Goal: Communication & Community: Answer question/provide support

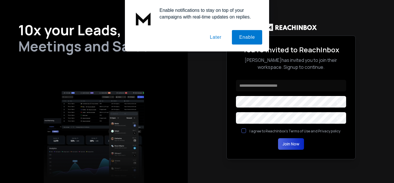
click at [246, 131] on button "I agree to ReachInbox's Terms of Use and Privacy policy" at bounding box center [244, 130] width 5 height 5
click at [282, 143] on button "Join Now" at bounding box center [291, 144] width 26 height 12
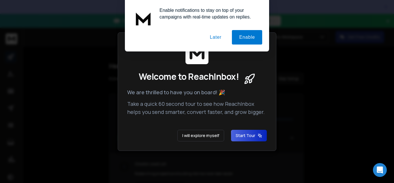
click at [221, 39] on button "Later" at bounding box center [216, 37] width 26 height 14
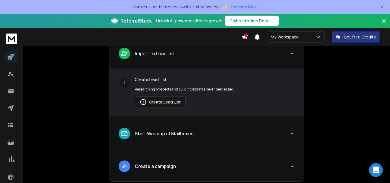
scroll to position [85, 0]
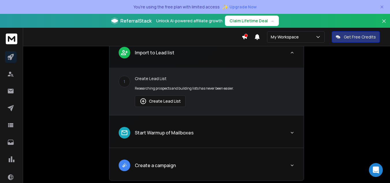
click at [380, 22] on div "ReferralStack Unlock AI-powered affiliate growth Lifetime Deals available! Clai…" at bounding box center [195, 21] width 390 height 14
click at [381, 22] on icon "Close banner" at bounding box center [383, 20] width 5 height 5
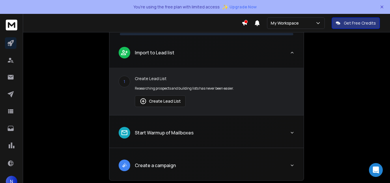
click at [381, 8] on icon "Close notification" at bounding box center [382, 7] width 2 height 2
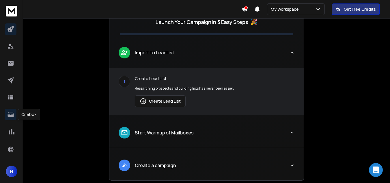
click at [10, 116] on icon at bounding box center [11, 114] width 6 height 5
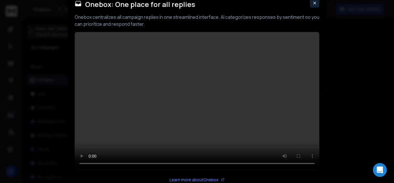
click at [315, 5] on icon at bounding box center [315, 3] width 5 height 5
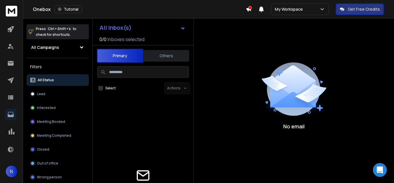
scroll to position [0, 0]
click at [294, 11] on p "My Workspace" at bounding box center [290, 9] width 30 height 6
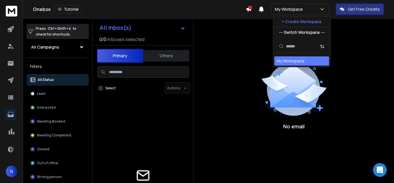
click at [300, 29] on div "--- Switch Workspace ---" at bounding box center [301, 32] width 57 height 10
click at [300, 31] on p "--- Switch Workspace ---" at bounding box center [302, 32] width 46 height 6
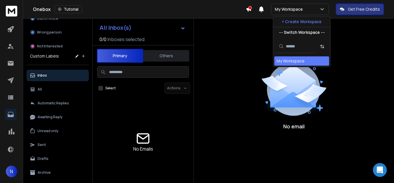
scroll to position [0, 0]
click at [245, 51] on div "No email" at bounding box center [294, 95] width 200 height 155
click at [234, 68] on div "No email" at bounding box center [294, 95] width 200 height 155
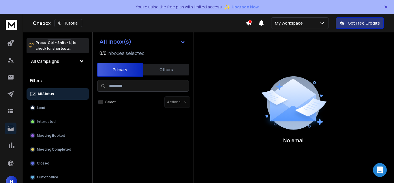
click at [384, 6] on icon "Close notification" at bounding box center [386, 7] width 5 height 5
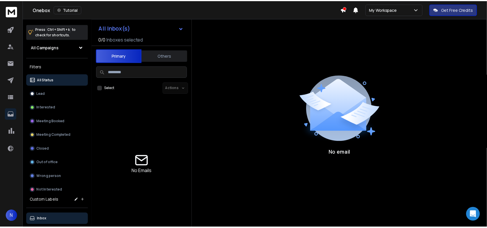
scroll to position [31, 0]
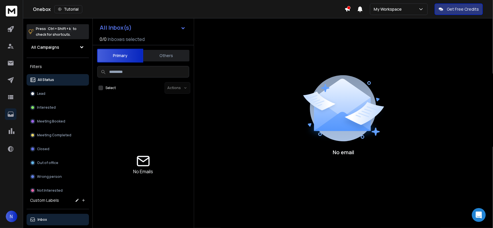
drag, startPoint x: 350, startPoint y: 0, endPoint x: 295, endPoint y: 140, distance: 150.2
click at [295, 140] on div at bounding box center [343, 109] width 104 height 68
click at [394, 12] on button "My Workspace" at bounding box center [399, 9] width 58 height 12
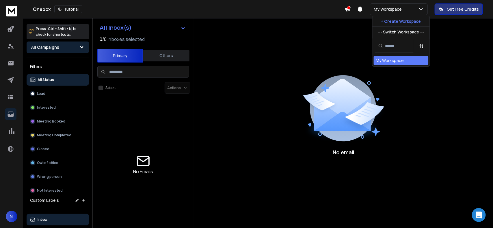
click at [79, 47] on icon at bounding box center [81, 47] width 5 height 5
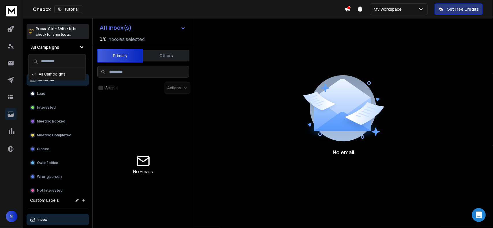
click at [274, 83] on div "No email" at bounding box center [343, 115] width 299 height 194
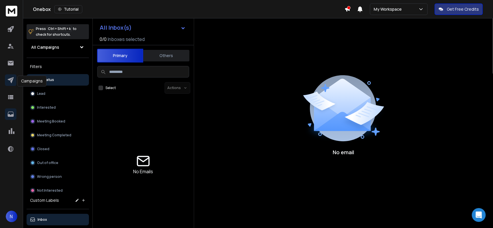
click at [10, 81] on icon at bounding box center [11, 80] width 6 height 6
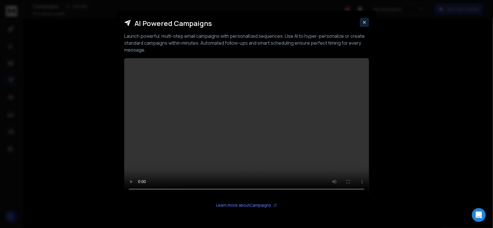
click at [361, 22] on button at bounding box center [364, 22] width 9 height 9
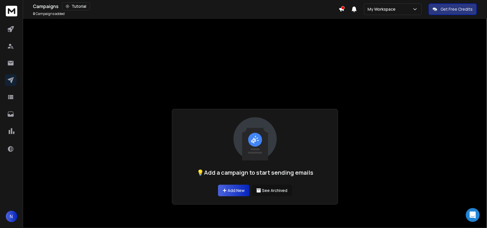
click at [363, 22] on div "💡Add a campaign to start sending emails Add New See Archived" at bounding box center [255, 138] width 464 height 240
click at [17, 182] on div "N" at bounding box center [11, 114] width 23 height 228
click at [12, 182] on span "N" at bounding box center [12, 217] width 12 height 12
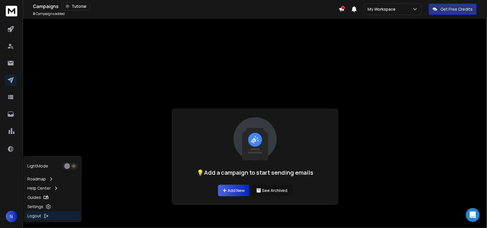
click at [35, 182] on p "Logout" at bounding box center [35, 217] width 14 height 6
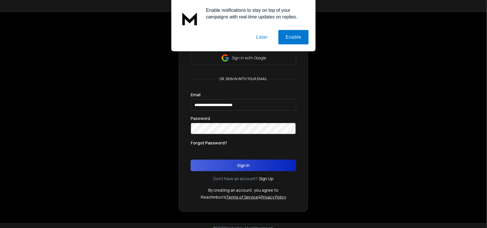
click at [292, 127] on div at bounding box center [291, 128] width 9 height 5
click at [269, 39] on button "Later" at bounding box center [262, 37] width 26 height 14
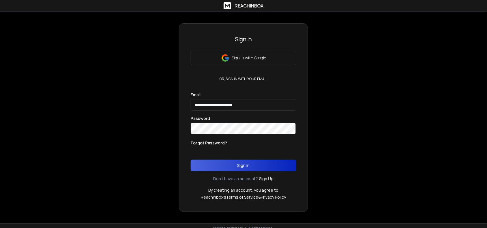
click at [217, 106] on input "**********" at bounding box center [244, 105] width 106 height 12
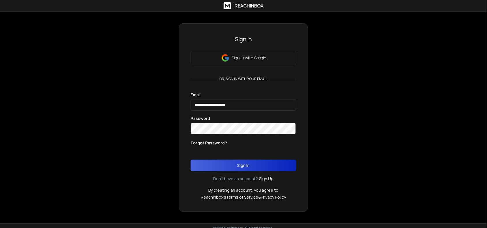
type input "**********"
click at [289, 130] on icon at bounding box center [289, 128] width 5 height 5
click at [204, 165] on button "Sign In" at bounding box center [244, 166] width 106 height 12
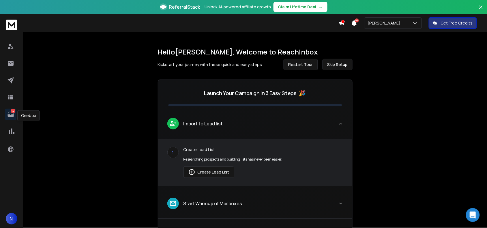
click at [13, 113] on p "14" at bounding box center [13, 111] width 5 height 5
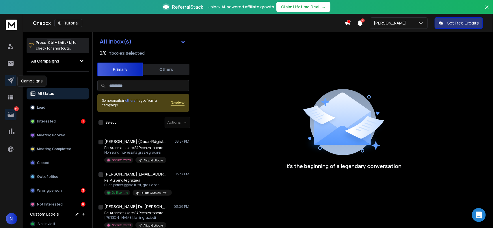
click at [9, 78] on icon at bounding box center [10, 80] width 7 height 7
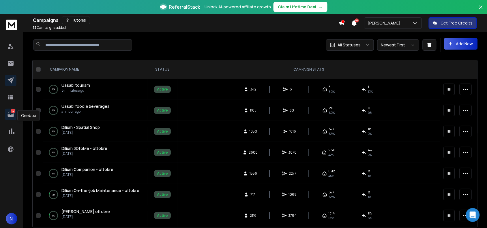
click at [10, 116] on icon at bounding box center [10, 114] width 7 height 7
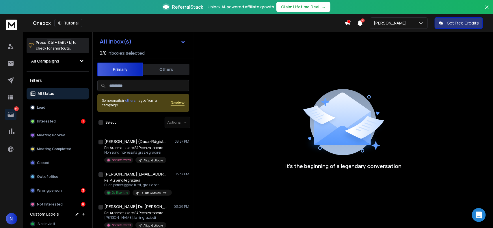
click at [126, 124] on div "Select Actions" at bounding box center [143, 122] width 101 height 14
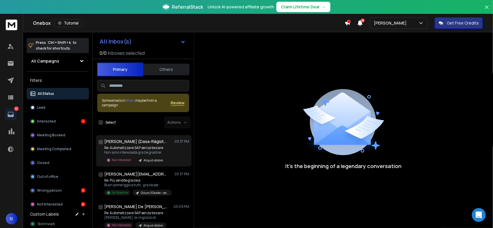
click at [126, 146] on p "Re: Automatizzare SAP senza toccare" at bounding box center [135, 148] width 62 height 5
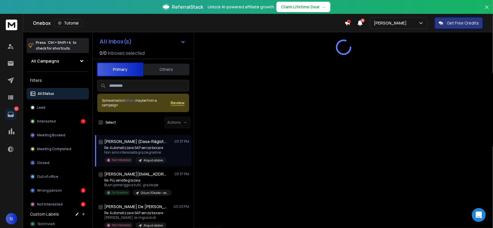
click at [216, 128] on div "All Inbox(s) 0 / 0 Inboxes selected Primary Others Some emails in others maybe …" at bounding box center [292, 146] width 400 height 228
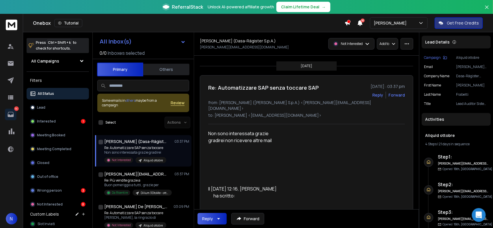
click at [201, 215] on button "Reply" at bounding box center [211, 219] width 29 height 12
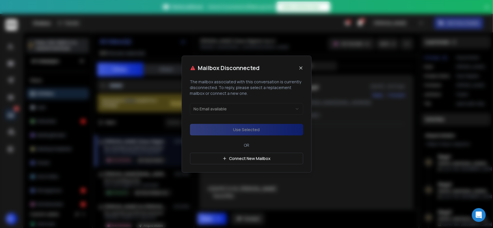
click at [302, 67] on icon at bounding box center [300, 68] width 5 height 5
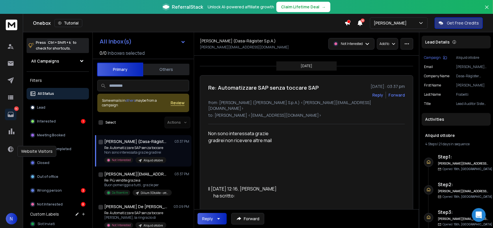
click at [13, 225] on button "N" at bounding box center [12, 219] width 12 height 12
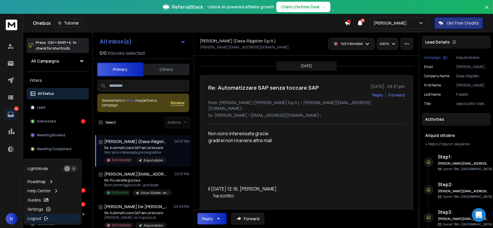
click at [33, 220] on p "Logout" at bounding box center [35, 219] width 14 height 6
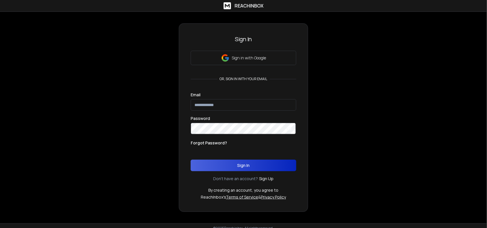
type input "**********"
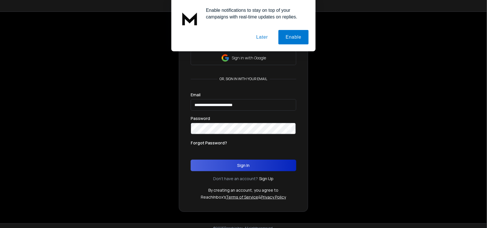
click at [207, 106] on input "**********" at bounding box center [244, 105] width 106 height 12
click at [287, 129] on icon at bounding box center [289, 128] width 5 height 3
click at [248, 165] on button "Sign In" at bounding box center [244, 166] width 106 height 12
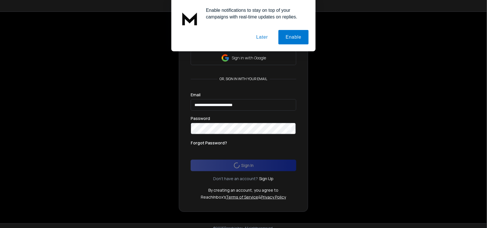
click at [266, 33] on button "Later" at bounding box center [262, 37] width 26 height 14
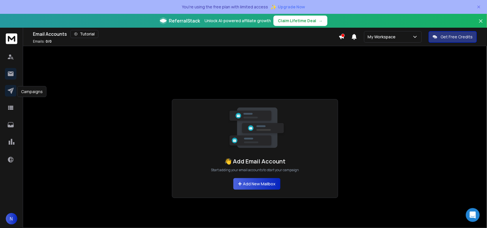
click at [10, 91] on icon at bounding box center [11, 91] width 6 height 6
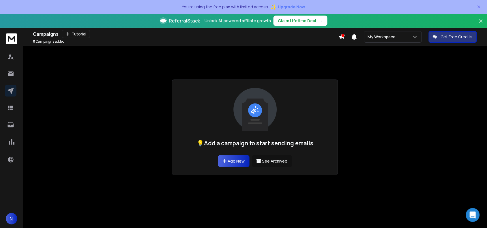
scroll to position [58, 0]
click at [415, 34] on icon "button" at bounding box center [415, 37] width 6 height 6
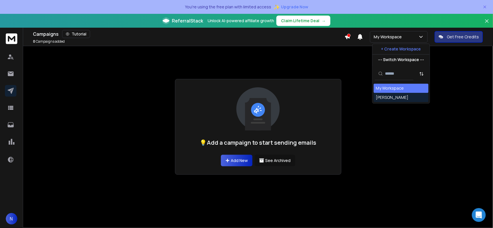
click at [389, 96] on div "[PERSON_NAME]" at bounding box center [392, 98] width 33 height 6
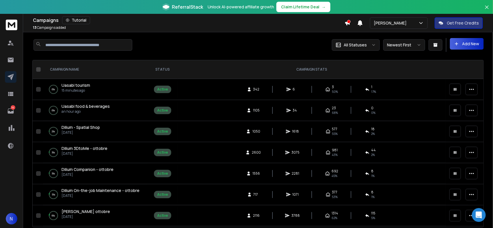
click at [487, 6] on div "ReferralStack Unlock AI-powered affiliate growth Lifetime Deals available! Clai…" at bounding box center [246, 7] width 493 height 14
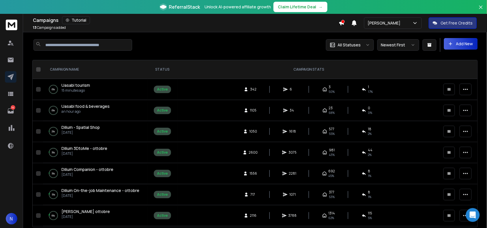
click at [479, 6] on icon "Close banner" at bounding box center [481, 7] width 5 height 5
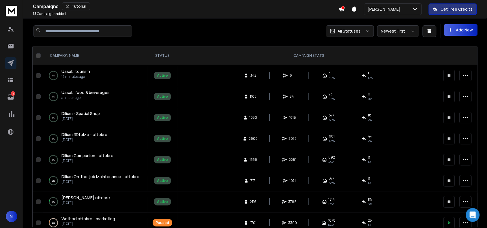
click at [17, 98] on div "14" at bounding box center [11, 98] width 13 height 14
click at [14, 98] on link "14" at bounding box center [11, 97] width 12 height 12
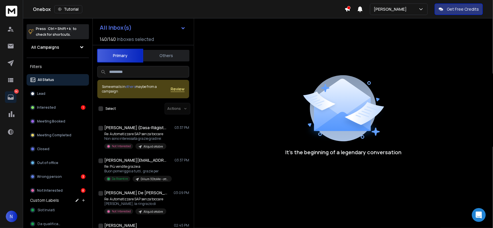
click at [146, 110] on div "Select Actions" at bounding box center [143, 108] width 101 height 14
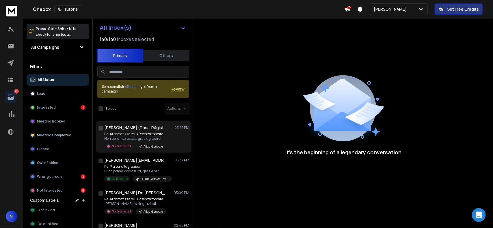
click at [144, 126] on h1 "[PERSON_NAME] (Dasa-Rägister S.p.A.)" at bounding box center [135, 128] width 63 height 6
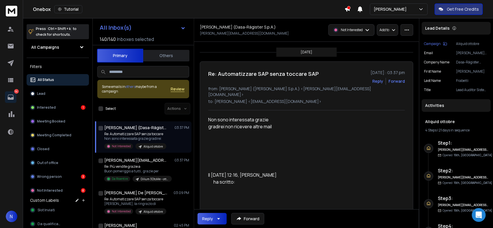
click at [208, 216] on div "Reply" at bounding box center [212, 219] width 20 height 7
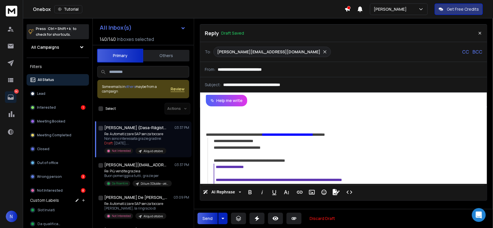
click at [478, 33] on icon at bounding box center [479, 33] width 3 height 3
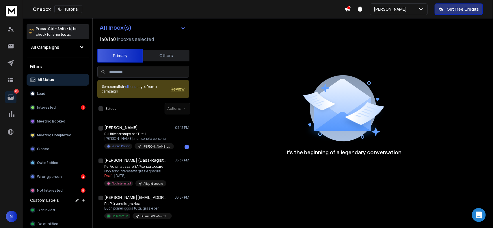
click at [163, 114] on div "Select Actions" at bounding box center [143, 108] width 101 height 14
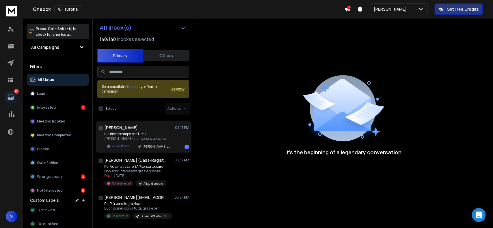
click at [155, 135] on p "R: Ufficio stampa per Tirelli" at bounding box center [138, 134] width 69 height 5
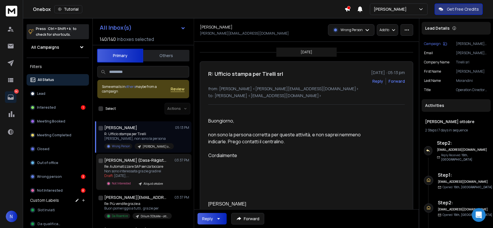
click at [133, 173] on p "Non sono interessata grazie gradirei" at bounding box center [135, 171] width 62 height 5
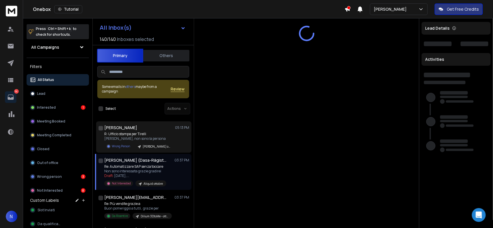
click at [134, 134] on p "R: Ufficio stampa per Tirelli" at bounding box center [138, 134] width 69 height 5
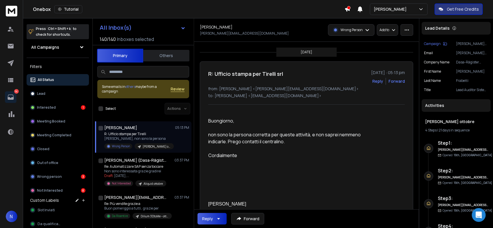
click at [410, 26] on button "button" at bounding box center [406, 30] width 13 height 12
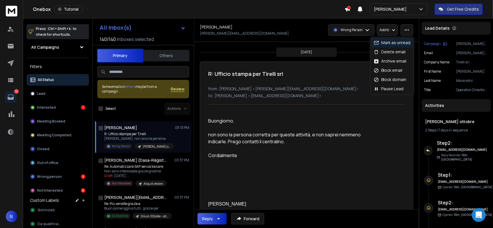
click at [400, 43] on div "Mark as unread" at bounding box center [391, 43] width 37 height 6
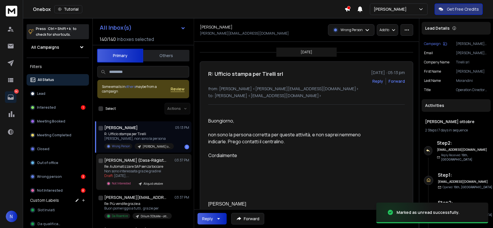
click at [138, 169] on p "Non sono interessata grazie gradirei" at bounding box center [135, 171] width 62 height 5
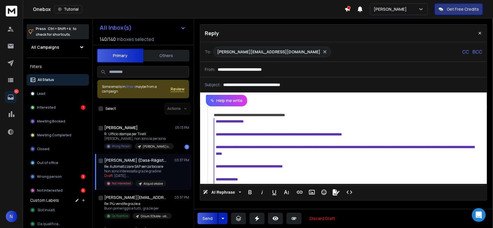
scroll to position [47, 0]
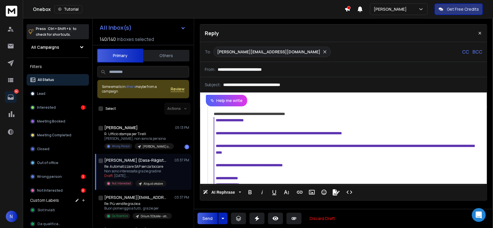
click at [478, 34] on icon at bounding box center [479, 33] width 5 height 5
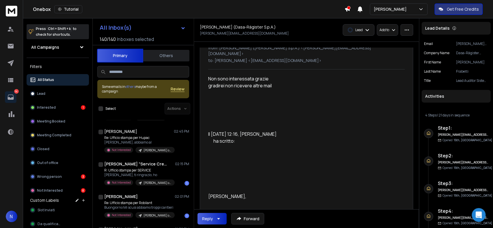
scroll to position [154, 0]
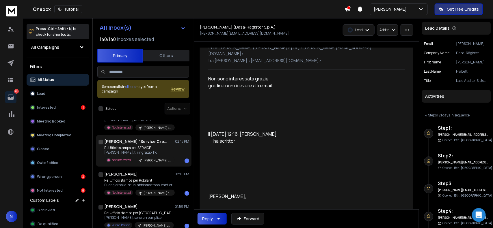
click at [146, 150] on p "[PERSON_NAME], ti ringrazio, ho" at bounding box center [138, 152] width 69 height 5
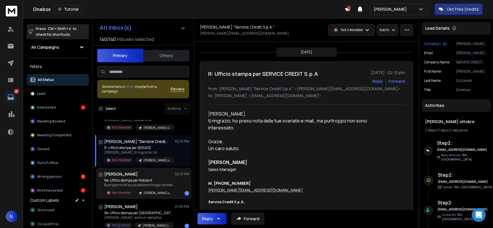
click at [147, 179] on p "Re: Ufficio stampa per Robilant" at bounding box center [138, 180] width 69 height 5
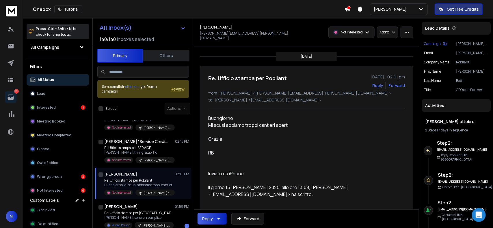
scroll to position [0, 0]
click at [404, 30] on icon "button" at bounding box center [406, 32] width 5 height 5
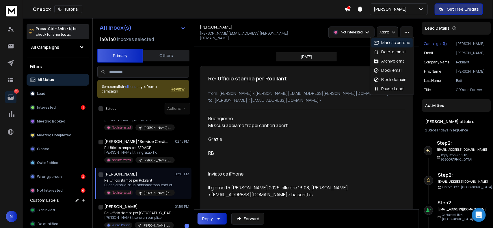
click at [392, 40] on div "Mark as unread" at bounding box center [391, 43] width 37 height 6
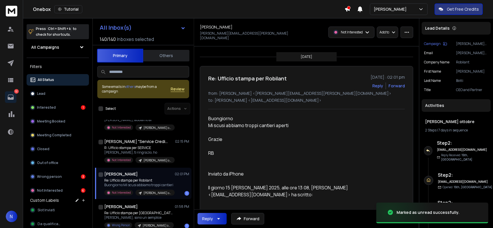
scroll to position [191, 0]
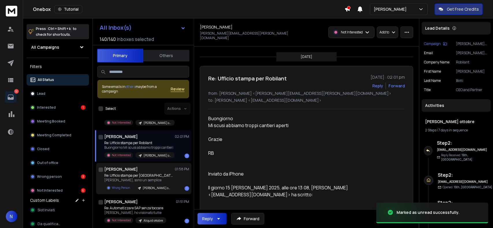
click at [150, 181] on p "[PERSON_NAME], sono un semplice" at bounding box center [138, 180] width 69 height 5
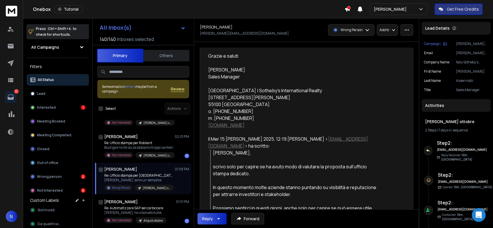
scroll to position [0, 0]
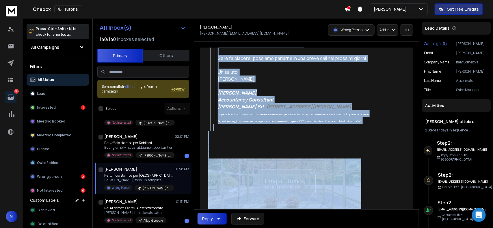
drag, startPoint x: 206, startPoint y: 111, endPoint x: 243, endPoint y: 168, distance: 67.8
click at [269, 228] on html "ReferralStack Unlock AI-powered affiliate growth Lifetime Deals available! Clai…" at bounding box center [246, 114] width 493 height 228
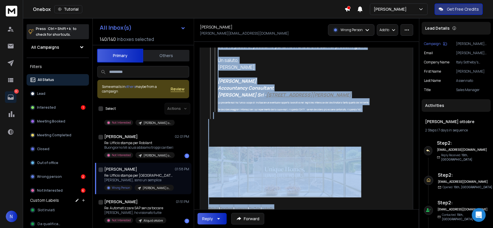
drag, startPoint x: 240, startPoint y: 126, endPoint x: 209, endPoint y: 147, distance: 37.4
copy div "Loremipsum Dolor, sita co adipisci elitse do Eiusmod't Incidi. Utl etdolo magna…"
click at [220, 78] on strong "[PERSON_NAME]" at bounding box center [237, 81] width 39 height 6
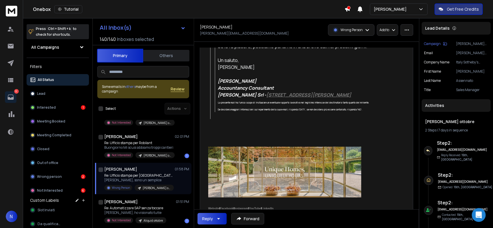
scroll to position [0, 0]
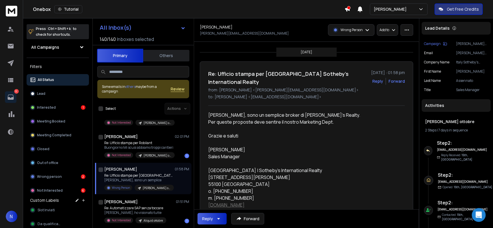
click at [205, 214] on button "Reply" at bounding box center [211, 219] width 29 height 12
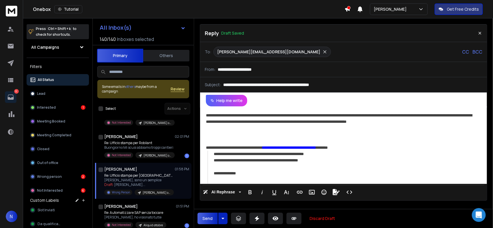
click at [220, 113] on div "**********" at bounding box center [340, 118] width 268 height 13
click at [249, 116] on div "**********" at bounding box center [340, 118] width 268 height 13
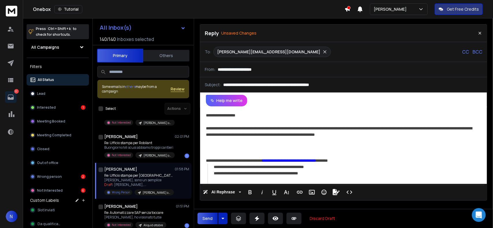
click at [267, 126] on div "**********" at bounding box center [340, 131] width 268 height 13
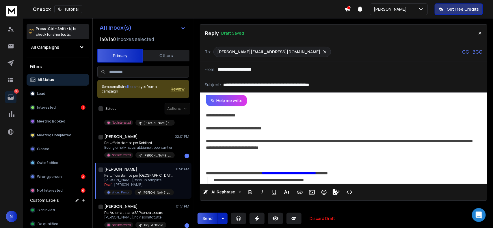
click at [203, 147] on div "**********" at bounding box center [343, 145] width 287 height 78
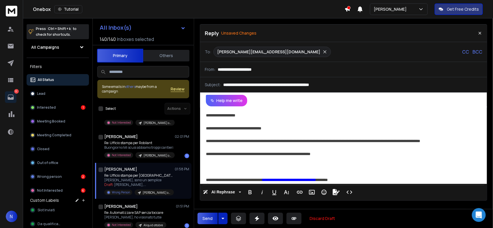
click at [283, 154] on div "**********" at bounding box center [340, 154] width 268 height 6
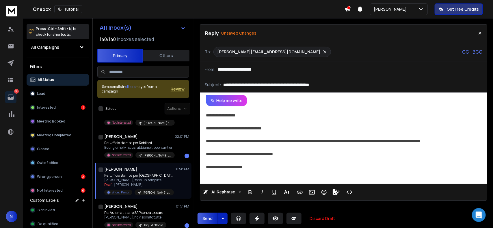
click at [240, 171] on div at bounding box center [343, 173] width 275 height 6
click at [240, 165] on div "**********" at bounding box center [340, 167] width 268 height 6
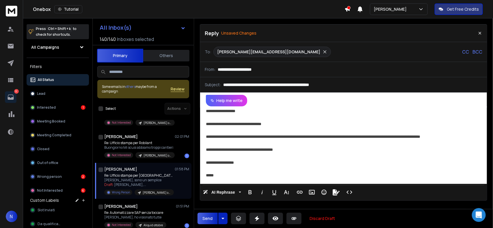
scroll to position [11, 0]
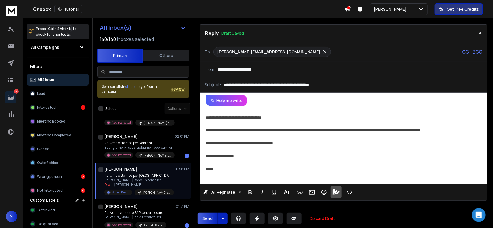
click at [333, 188] on button "Signature" at bounding box center [335, 193] width 11 height 12
click at [207, 212] on div "Send Discard Draft" at bounding box center [343, 218] width 299 height 19
click at [206, 215] on button "Send" at bounding box center [207, 219] width 20 height 12
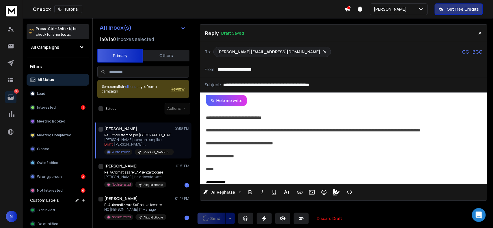
scroll to position [232, 0]
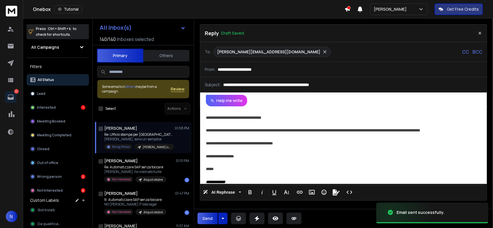
click at [156, 179] on p "Aliquid ottobre" at bounding box center [152, 180] width 19 height 4
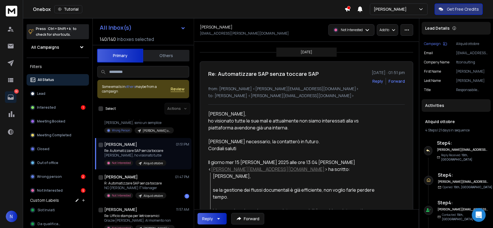
scroll to position [252, 0]
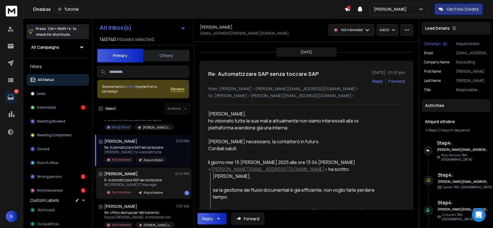
click at [163, 185] on p "NO [PERSON_NAME] IT Manager" at bounding box center [135, 185] width 62 height 5
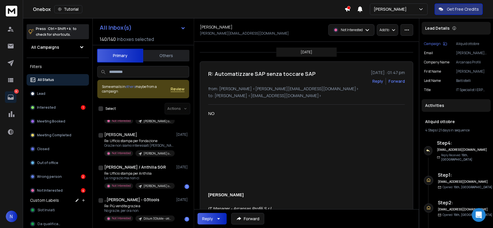
scroll to position [487, 0]
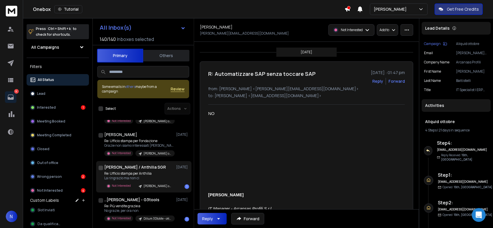
click at [167, 175] on div "Re: Ufficio stampa per Anthilia La ringrazio ma non ci Not Interested [PERSON_N…" at bounding box center [146, 181] width 85 height 18
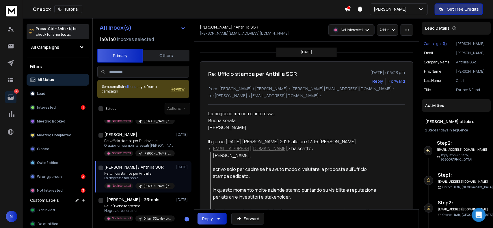
click at [163, 191] on div "[PERSON_NAME] / Anthilia SGR [DATE] Re: Ufficio stampa per Anthilia La ringrazi…" at bounding box center [143, 176] width 95 height 31
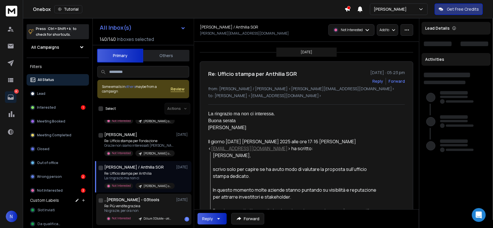
click at [159, 204] on p "Re: Più vendite grazie a" at bounding box center [138, 206] width 69 height 5
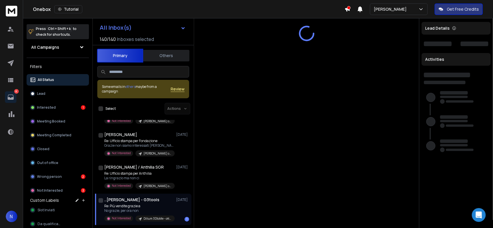
click at [156, 217] on p "Dilium 3DtoMe - ottobre" at bounding box center [157, 219] width 28 height 4
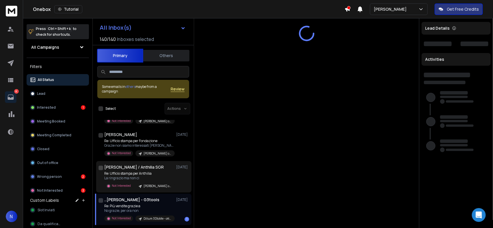
click at [173, 204] on p "Re: Più vendite grazie a" at bounding box center [138, 206] width 69 height 5
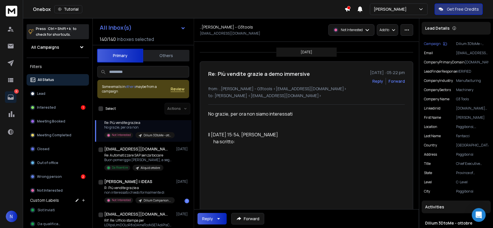
scroll to position [570, 0]
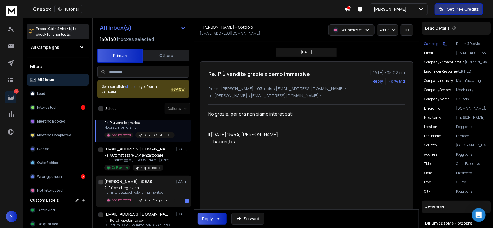
click at [160, 179] on div "[PERSON_NAME] | iDEAS [DATE]" at bounding box center [146, 182] width 85 height 6
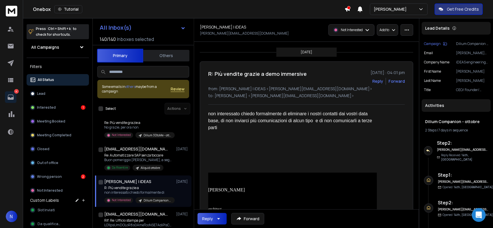
scroll to position [581, 0]
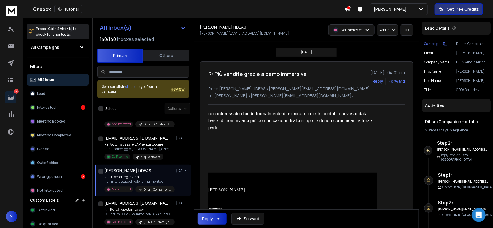
drag, startPoint x: 160, startPoint y: 179, endPoint x: 318, endPoint y: 143, distance: 161.5
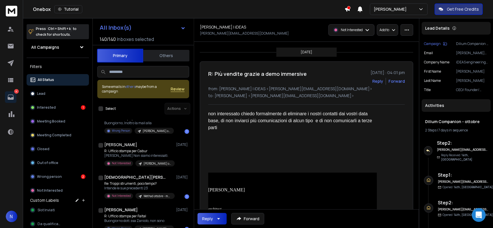
scroll to position [753, 0]
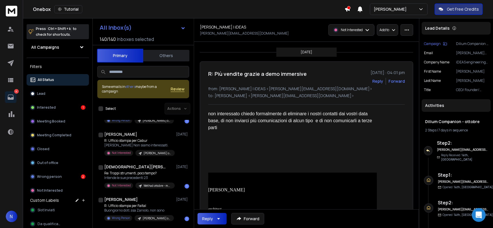
click at [156, 180] on div "Re: Troppi strumenti, poco tempo? Intende le sue precedenti 23 Not Interested W…" at bounding box center [139, 180] width 70 height 18
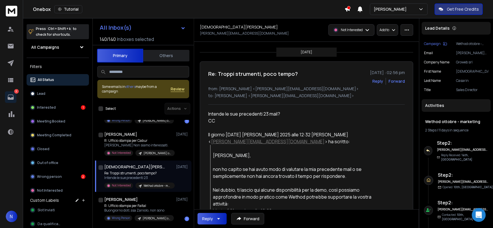
click at [407, 33] on button "button" at bounding box center [406, 30] width 13 height 12
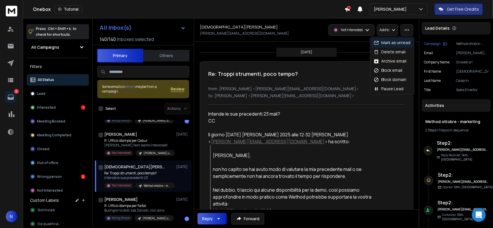
click at [397, 44] on div "Mark as unread" at bounding box center [391, 43] width 37 height 6
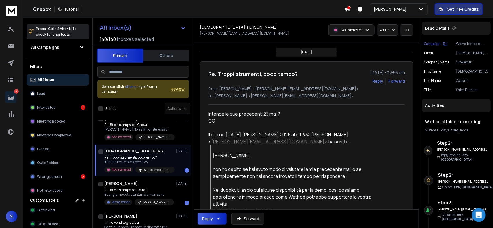
scroll to position [758, 0]
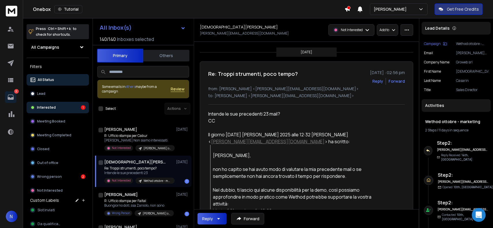
click at [54, 106] on button "Interested 1" at bounding box center [58, 108] width 62 height 12
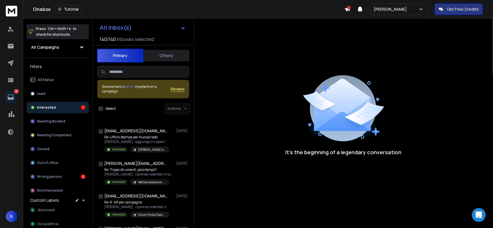
scroll to position [0, 0]
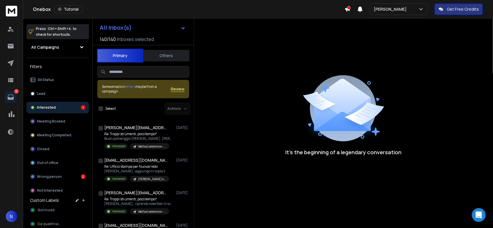
click at [74, 111] on button "Interested 1" at bounding box center [58, 108] width 62 height 12
click at [78, 51] on button "All Campaigns" at bounding box center [58, 48] width 62 height 12
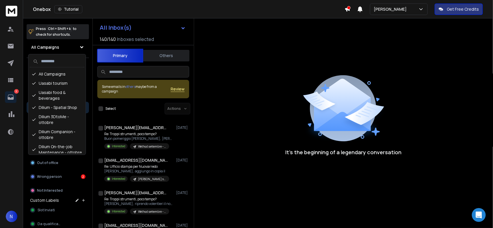
click at [273, 162] on div "It’s the beginning of a legendary conversation" at bounding box center [343, 115] width 299 height 194
